Goal: Task Accomplishment & Management: Use online tool/utility

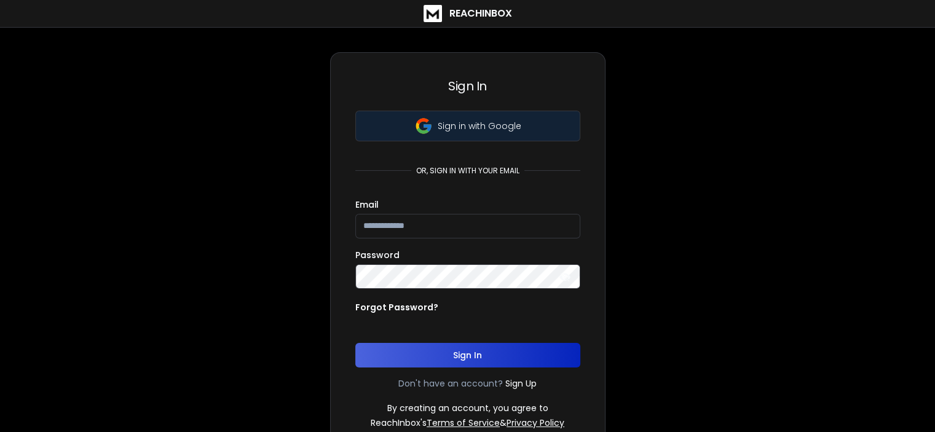
type input "**********"
click at [428, 130] on icon at bounding box center [422, 130] width 12 height 6
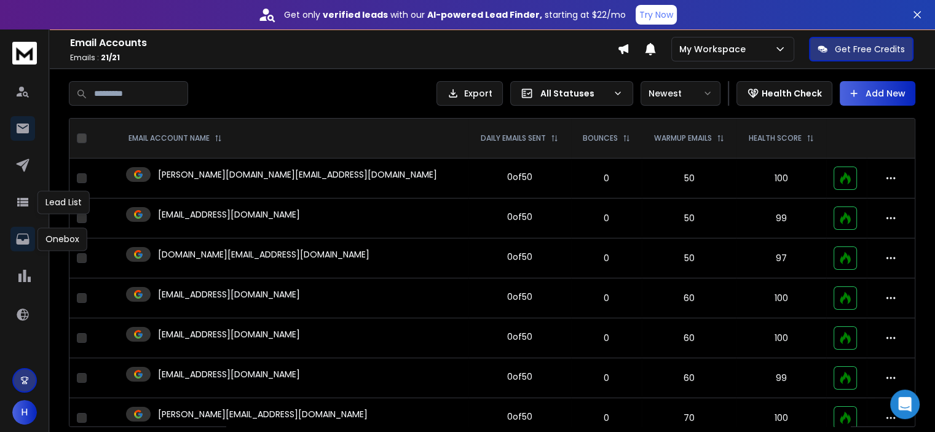
click at [20, 232] on icon at bounding box center [22, 239] width 15 height 15
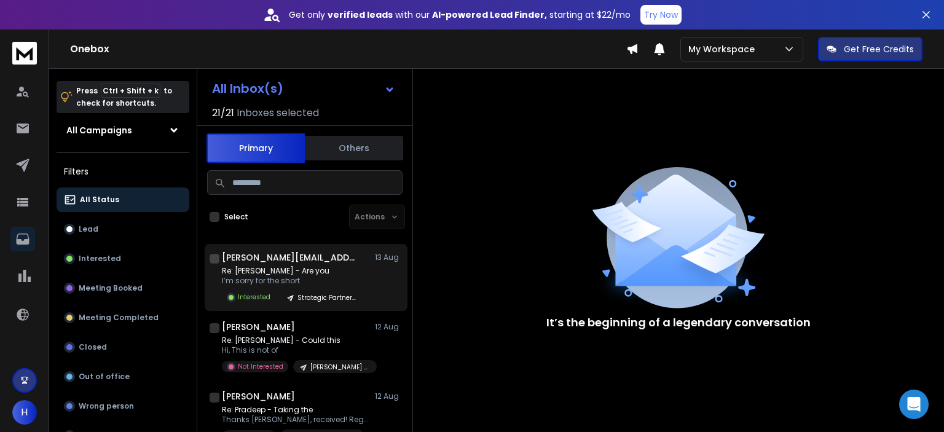
click at [298, 274] on p "Re: Sumana - Are you" at bounding box center [293, 271] width 142 height 10
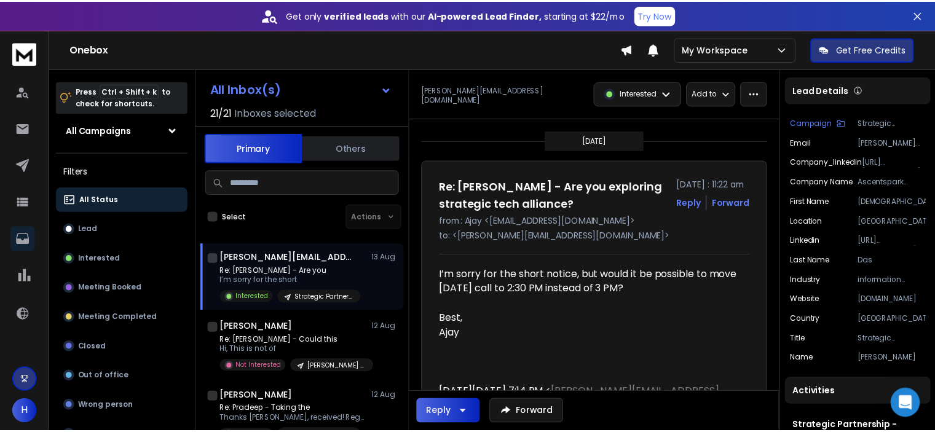
scroll to position [61, 0]
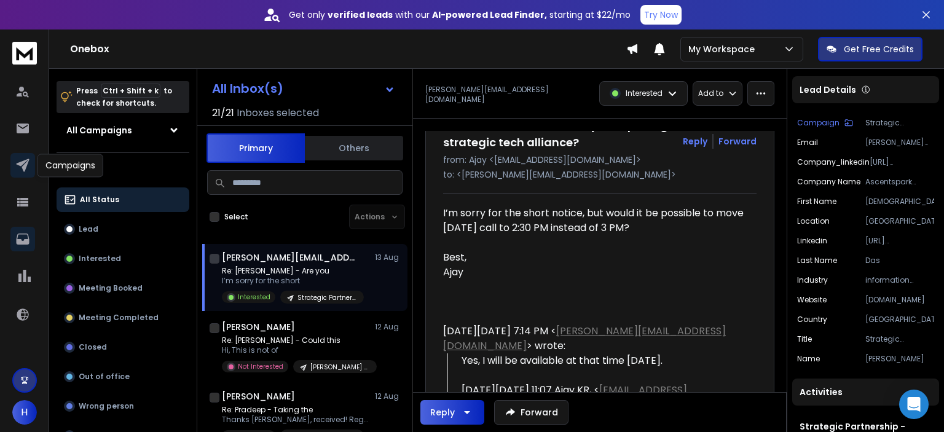
click at [31, 166] on link at bounding box center [22, 165] width 25 height 25
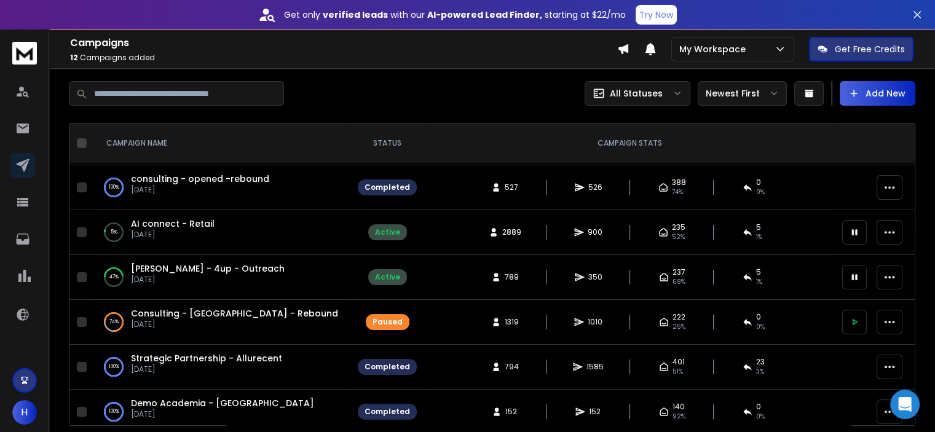
scroll to position [61, 0]
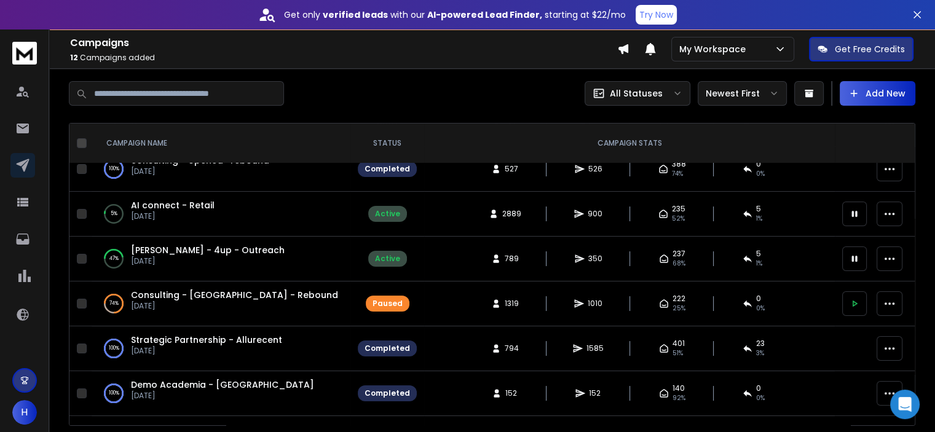
click at [172, 339] on span "Strategic Partnership - Allurecent" at bounding box center [206, 340] width 151 height 12
